Goal: Task Accomplishment & Management: Manage account settings

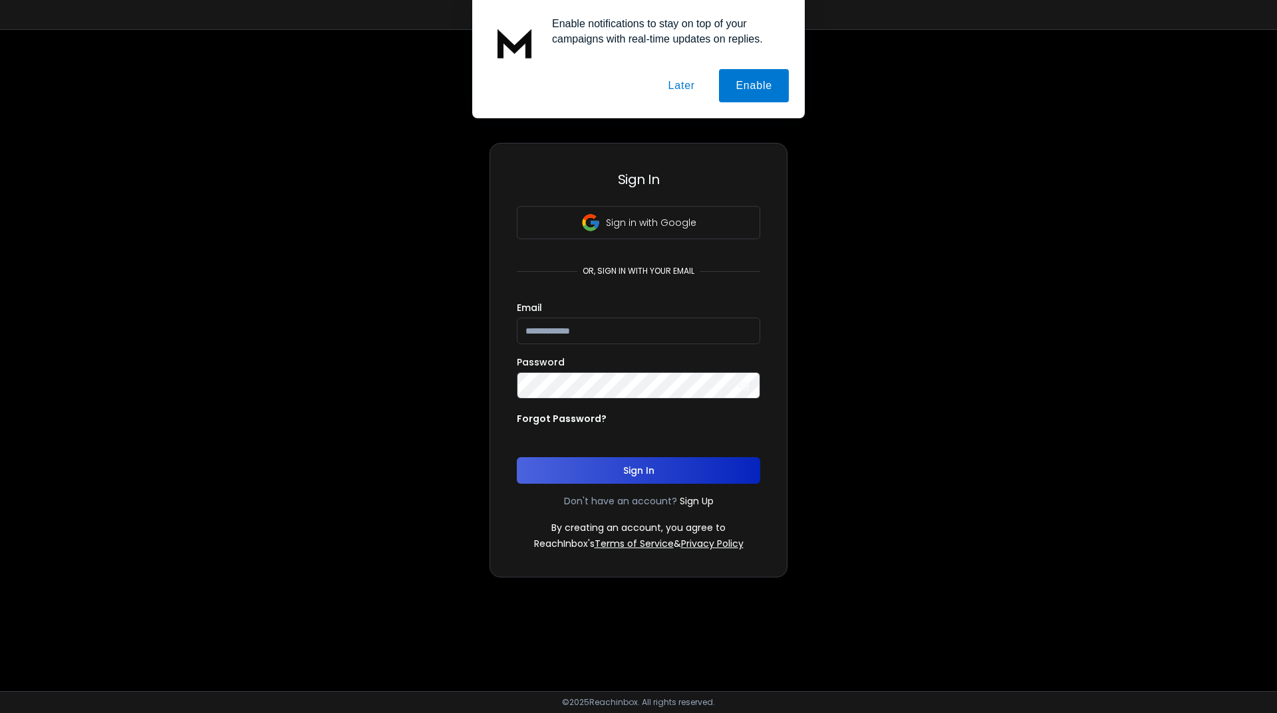
click at [678, 92] on button "Later" at bounding box center [681, 85] width 60 height 33
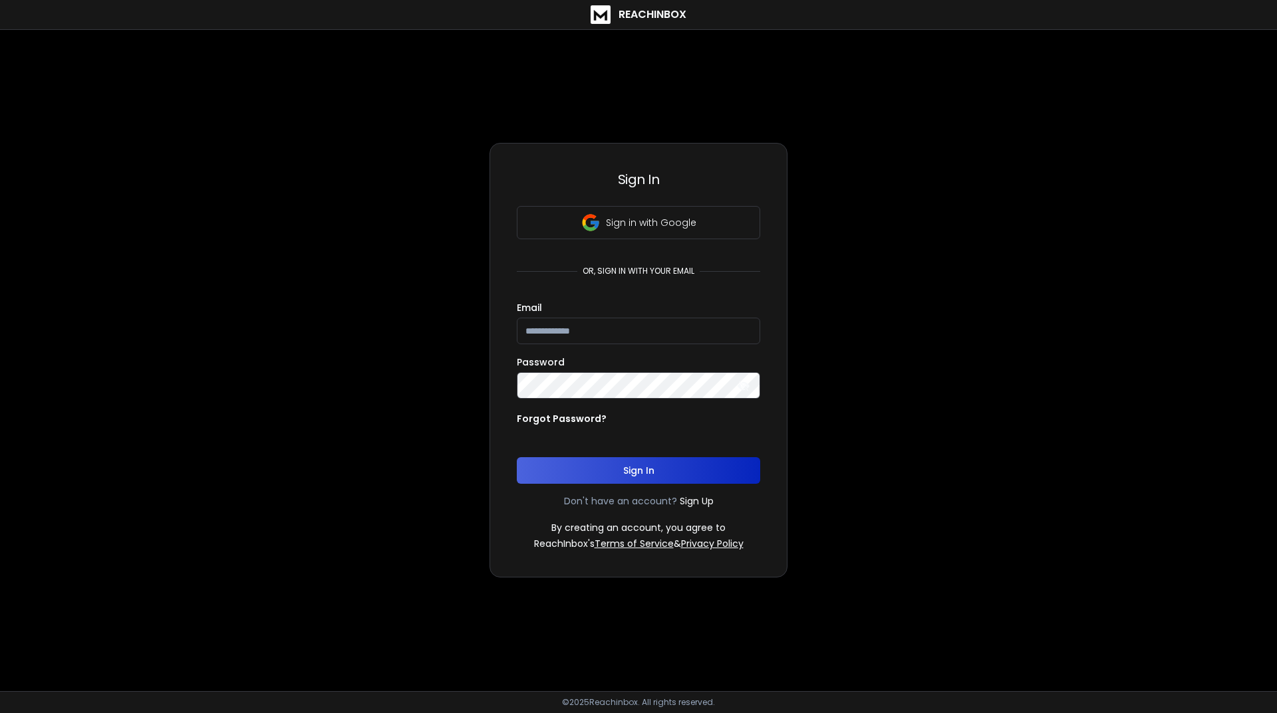
click at [585, 330] on input "email" at bounding box center [638, 331] width 243 height 27
paste input "**********"
type input "**********"
click at [673, 475] on button "Sign In" at bounding box center [638, 470] width 243 height 27
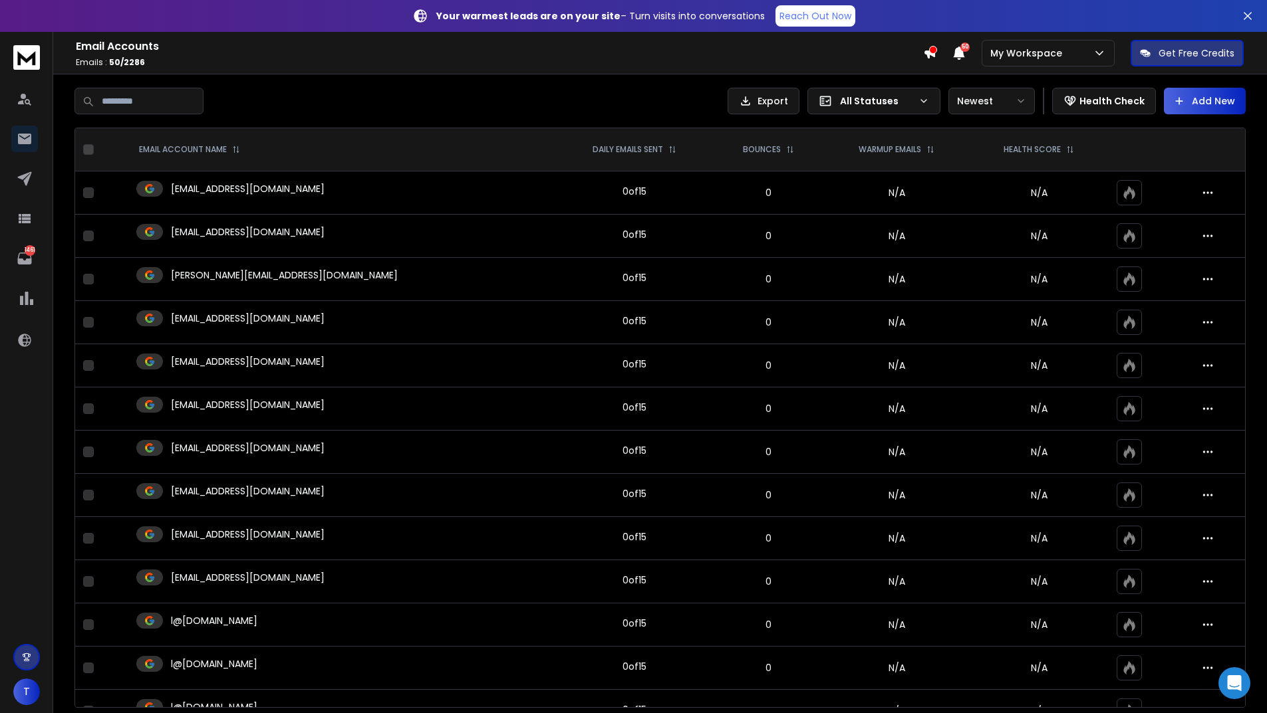
click at [1200, 94] on button "Add New" at bounding box center [1205, 101] width 82 height 27
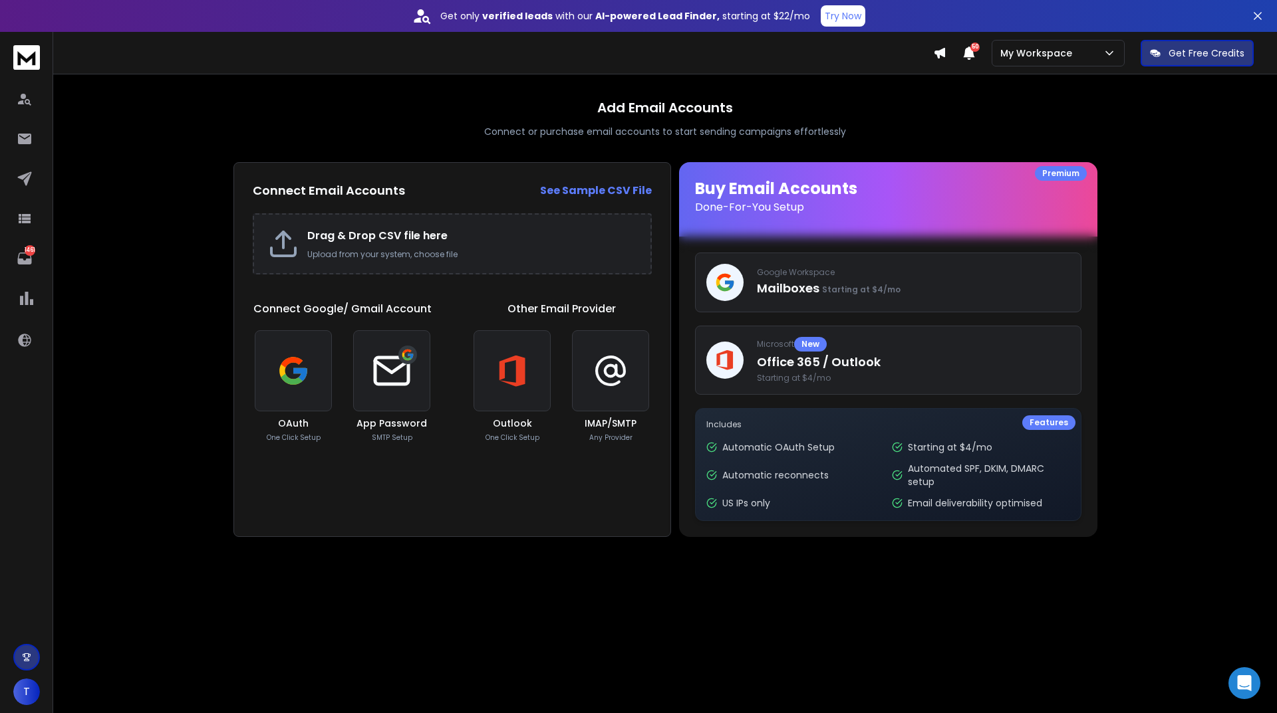
click at [313, 374] on div at bounding box center [293, 370] width 77 height 81
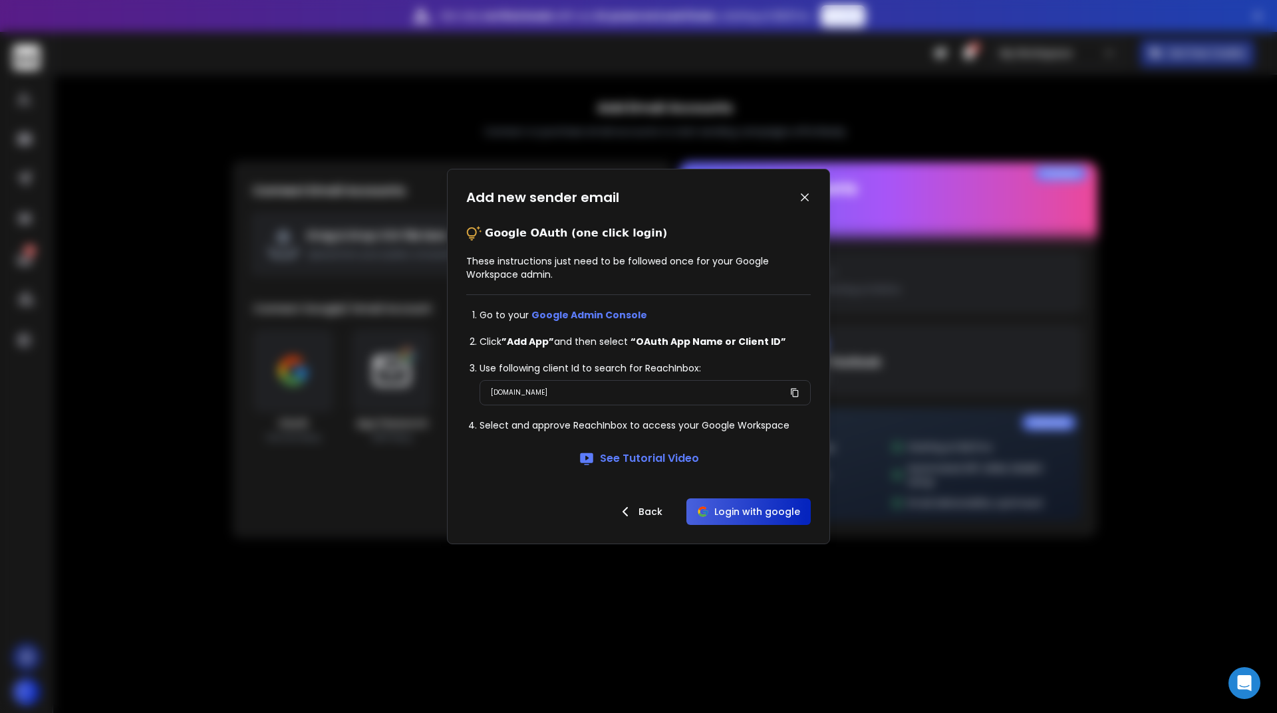
click at [706, 508] on icon at bounding box center [702, 509] width 8 height 4
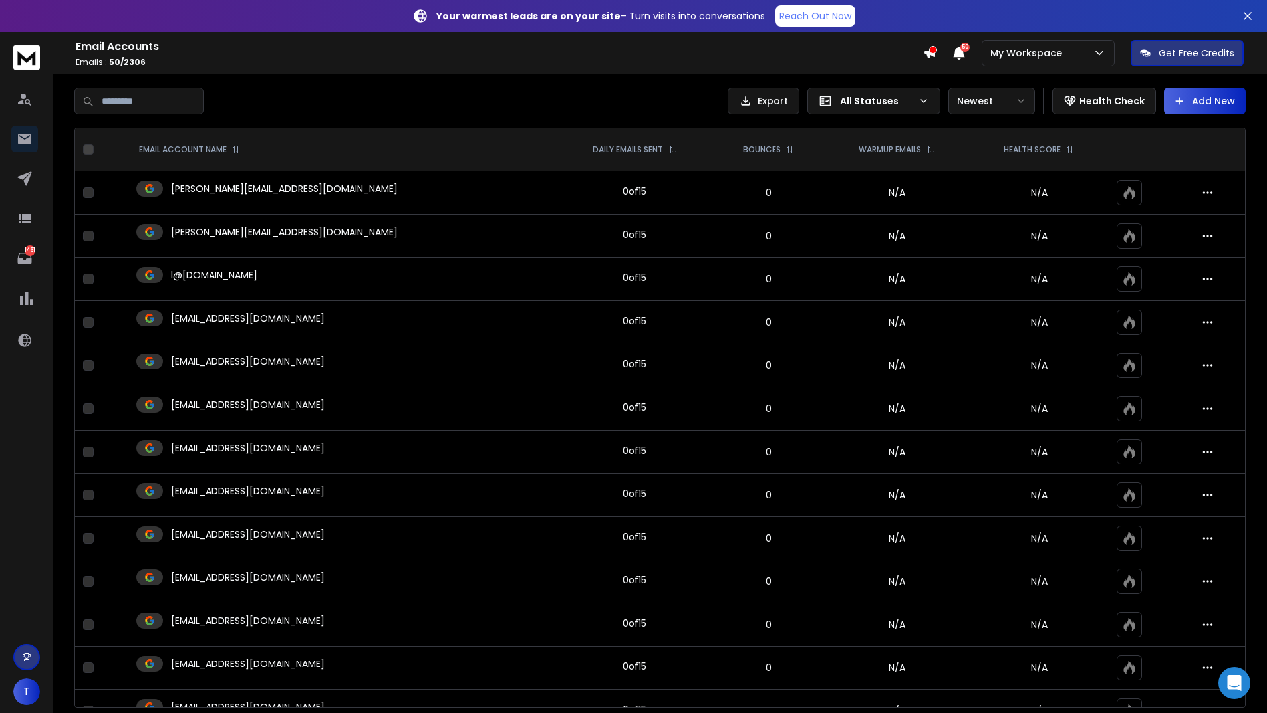
click at [1186, 102] on button "Add New" at bounding box center [1205, 101] width 82 height 27
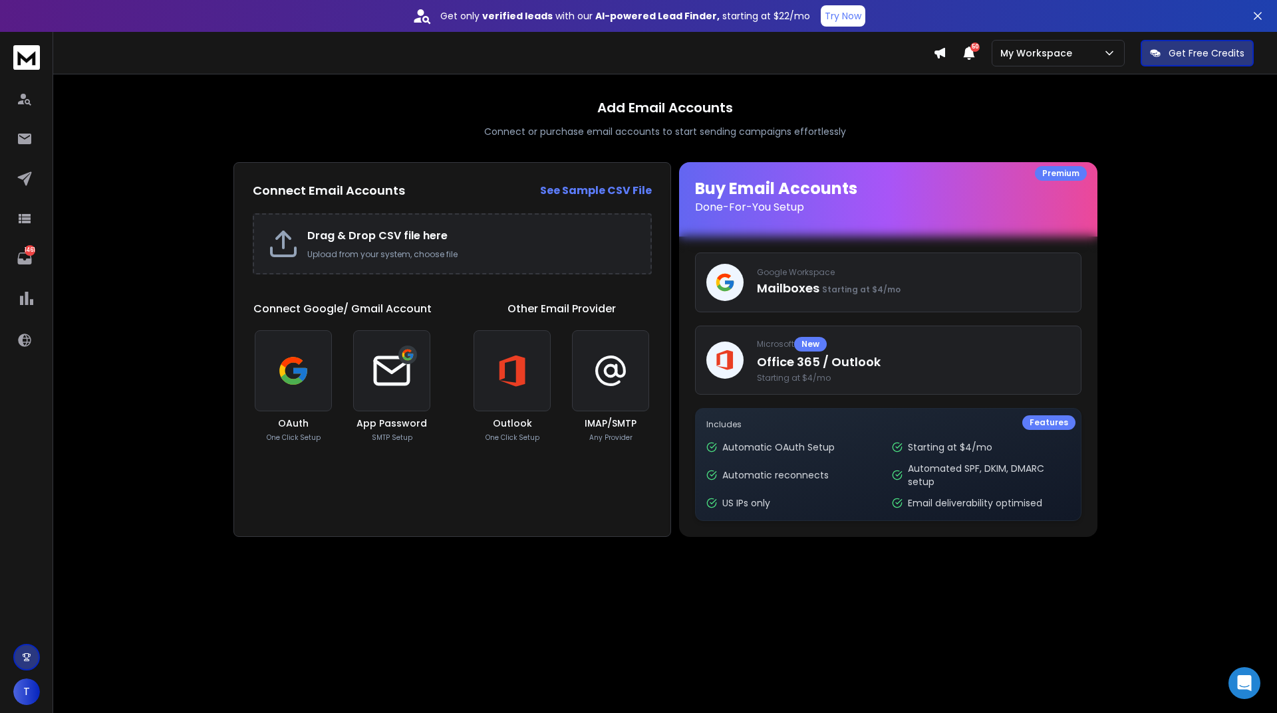
click at [275, 379] on div at bounding box center [293, 370] width 77 height 81
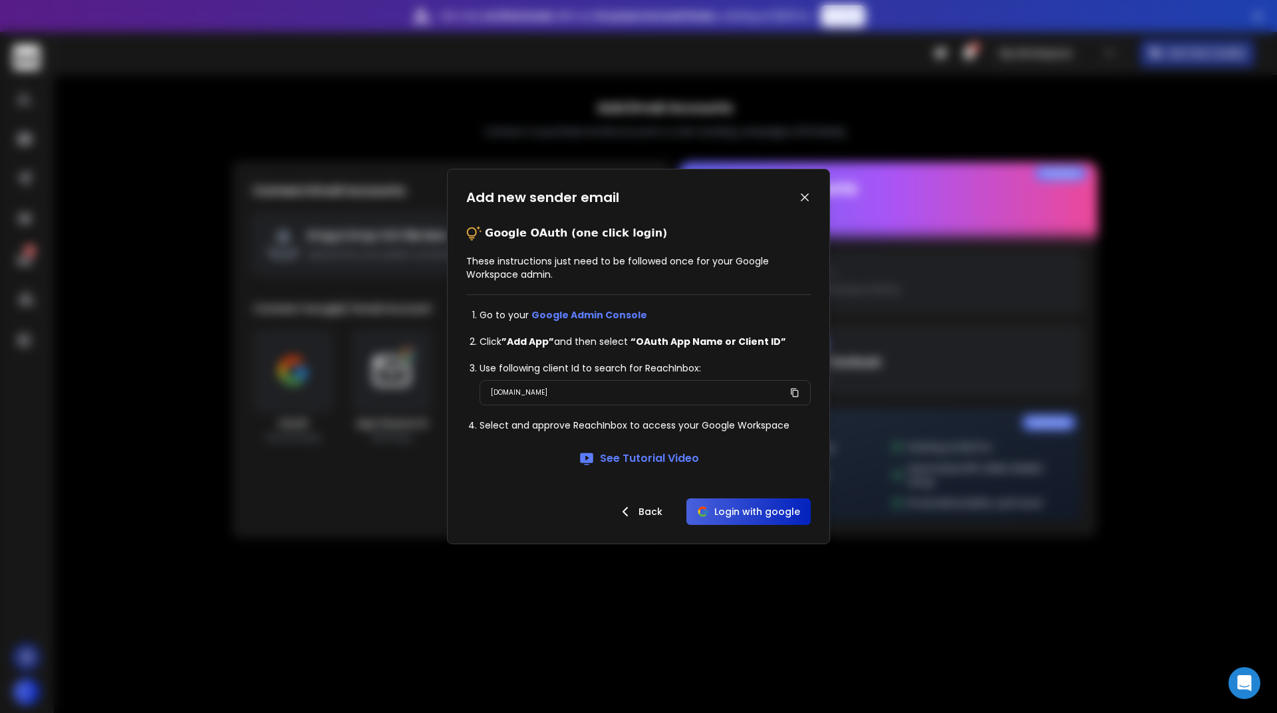
click at [723, 510] on button "Login with google" at bounding box center [748, 512] width 124 height 27
